Goal: Go to known website: Access a specific website the user already knows

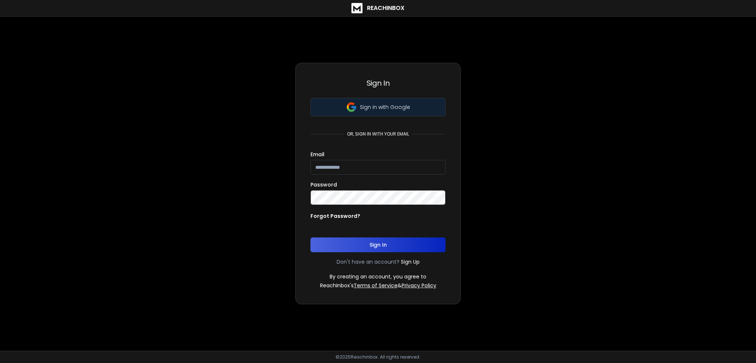
click at [335, 113] on button "Sign in with Google" at bounding box center [378, 107] width 135 height 18
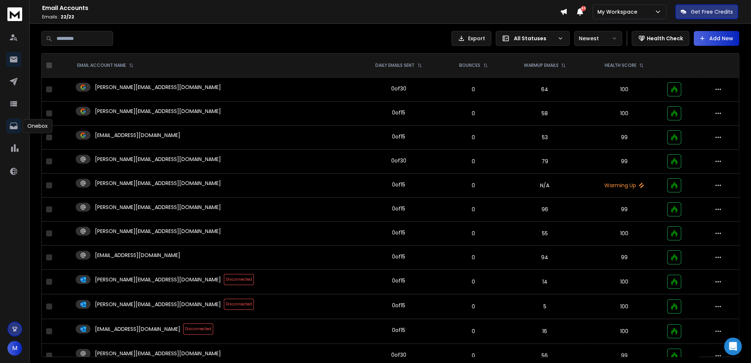
click at [15, 129] on icon at bounding box center [14, 126] width 8 height 7
